Goal: Navigation & Orientation: Understand site structure

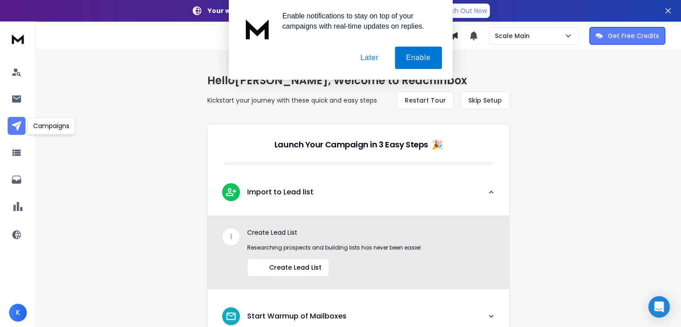
click at [17, 128] on icon at bounding box center [16, 125] width 9 height 9
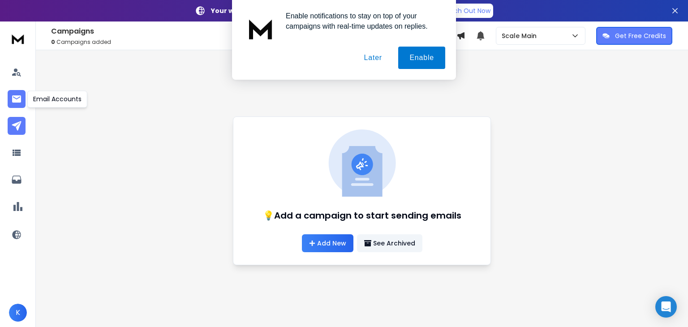
click at [14, 95] on icon at bounding box center [16, 99] width 11 height 11
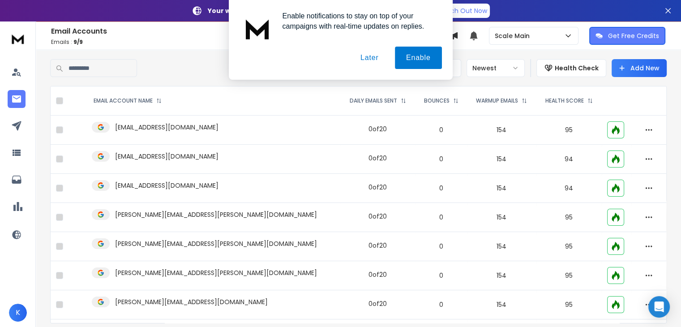
click at [370, 58] on button "Later" at bounding box center [369, 58] width 40 height 22
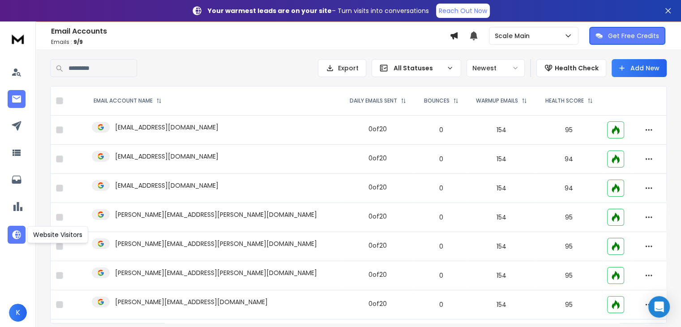
click at [17, 232] on icon at bounding box center [16, 234] width 11 height 11
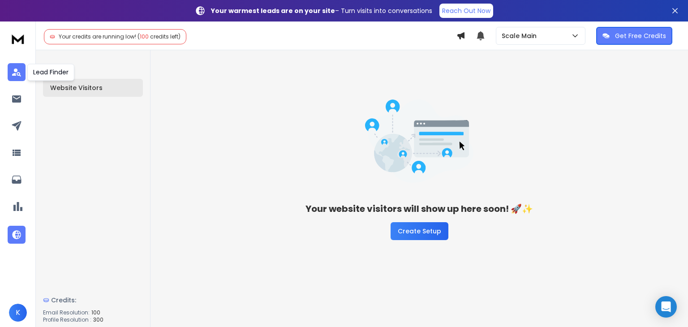
click at [11, 75] on icon at bounding box center [16, 72] width 11 height 11
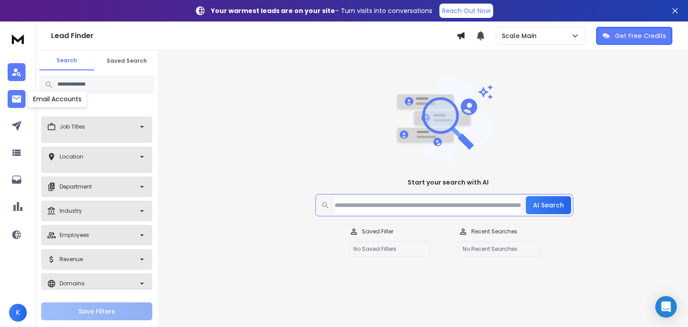
click at [15, 101] on icon at bounding box center [16, 98] width 9 height 7
